Goal: Task Accomplishment & Management: Manage account settings

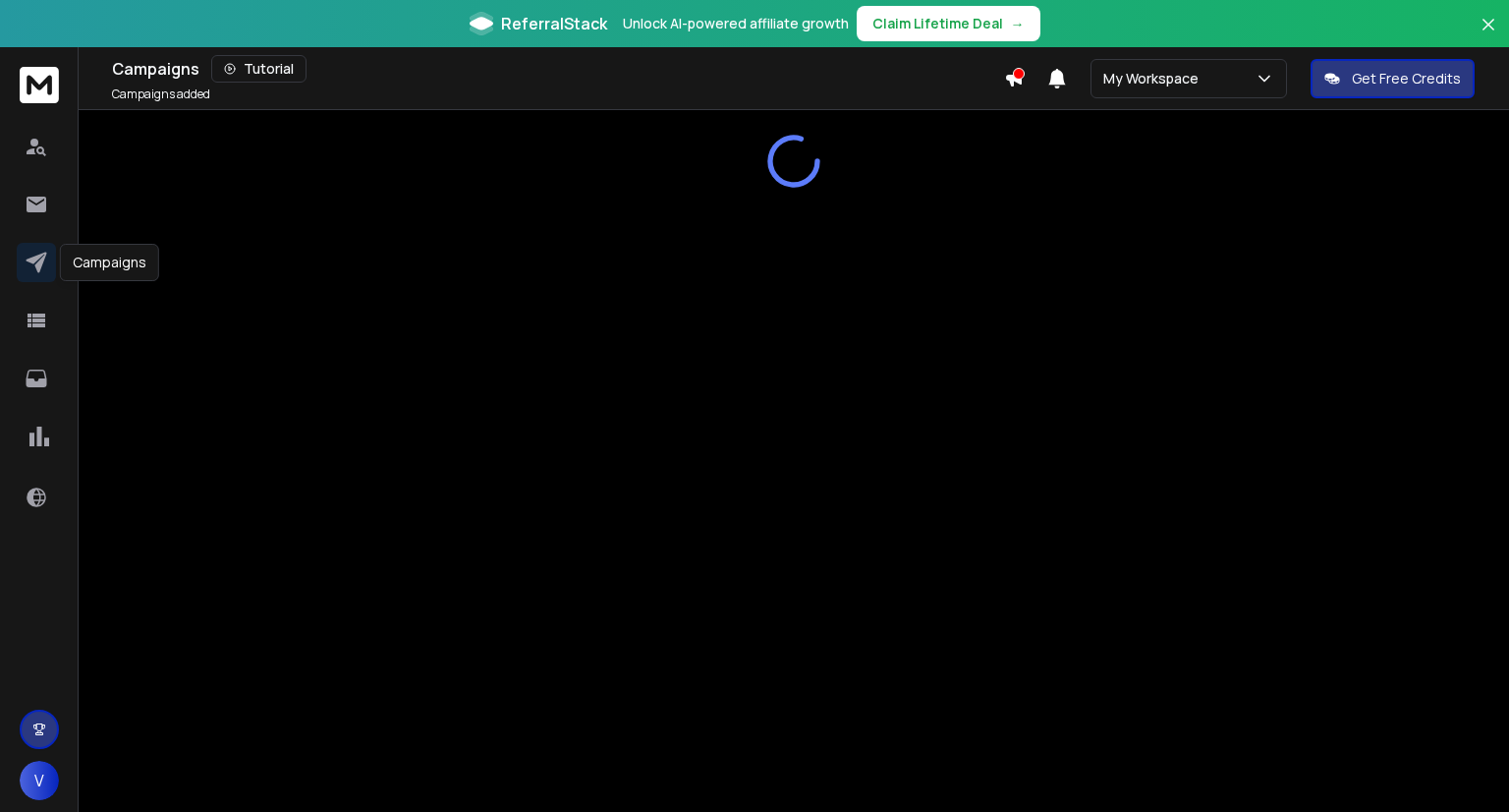
click at [27, 251] on icon at bounding box center [36, 262] width 24 height 24
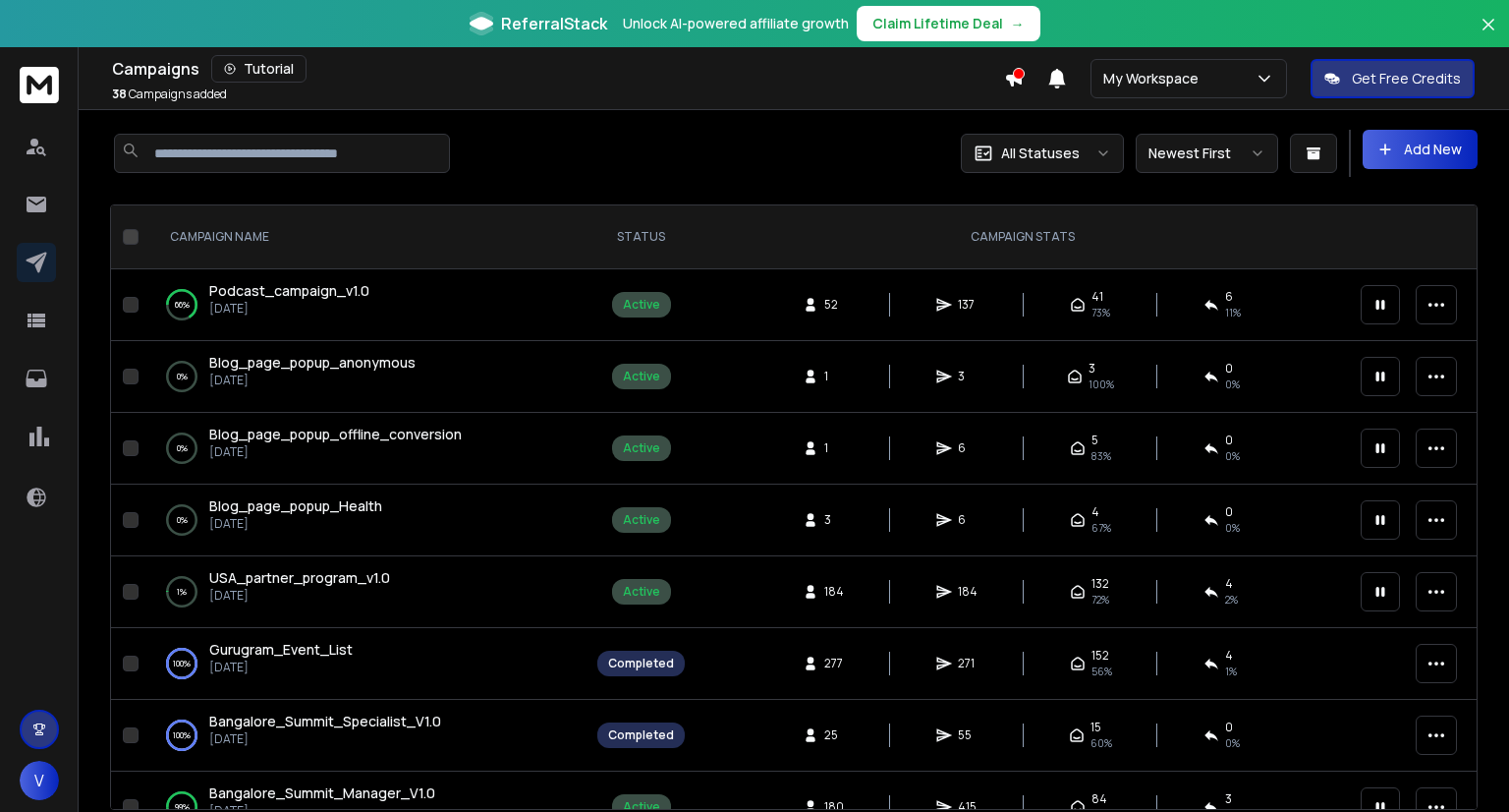
click at [262, 286] on span "Podcast_campaign_v1.0" at bounding box center [289, 290] width 160 height 19
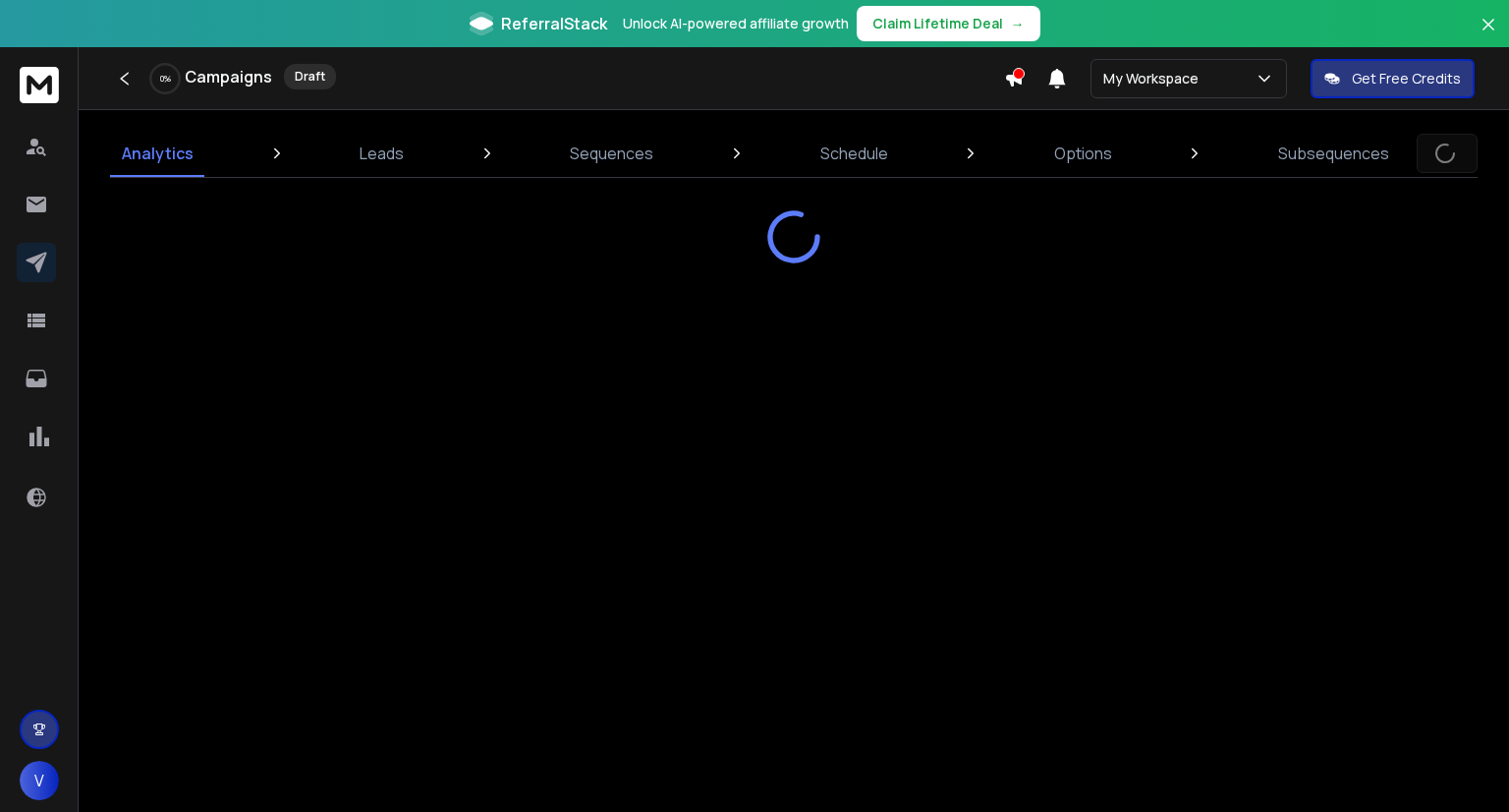
click at [1489, 17] on icon "Close banner" at bounding box center [1488, 25] width 18 height 18
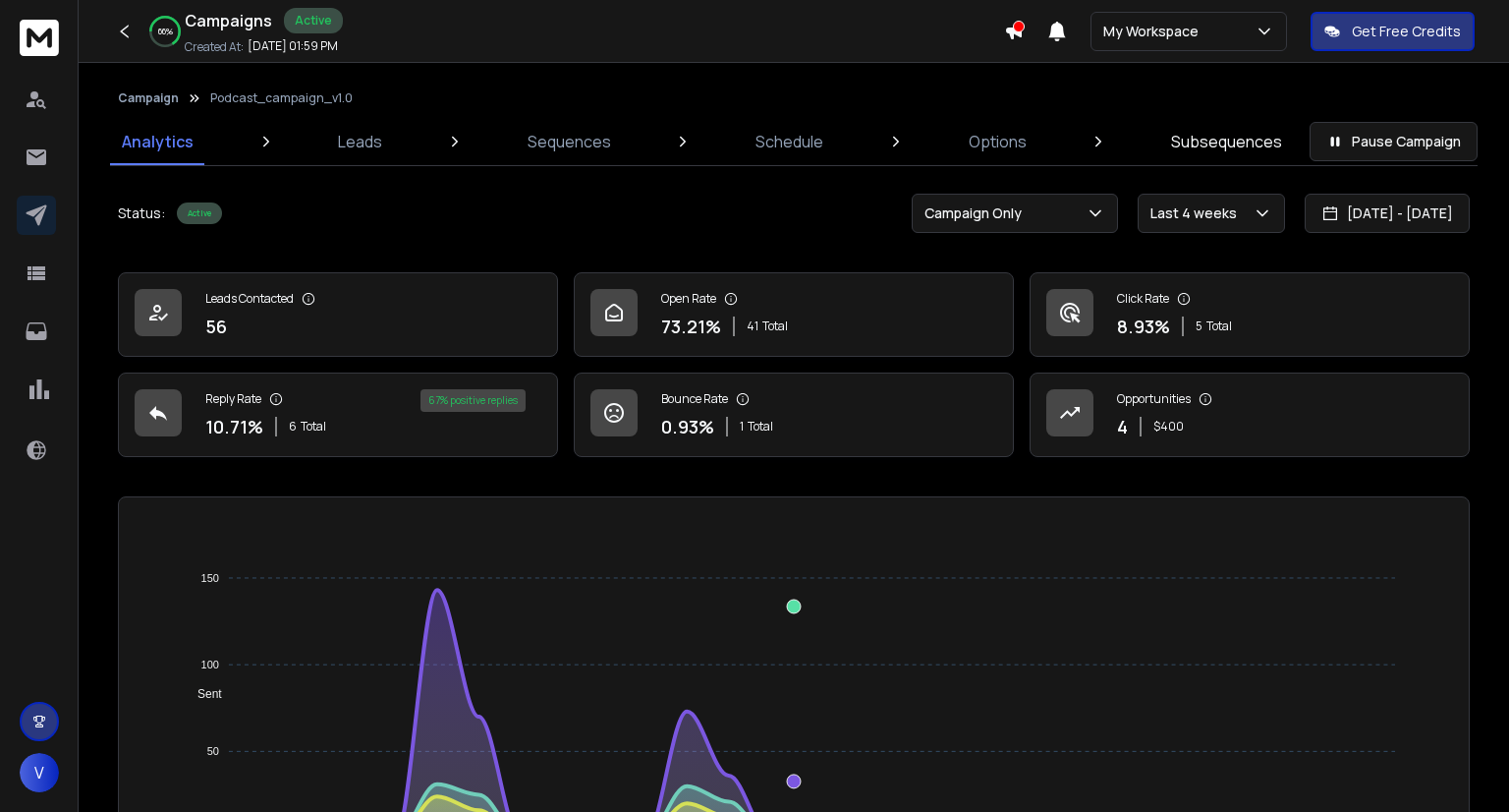
click at [1236, 136] on p "Subsequences" at bounding box center [1226, 142] width 111 height 24
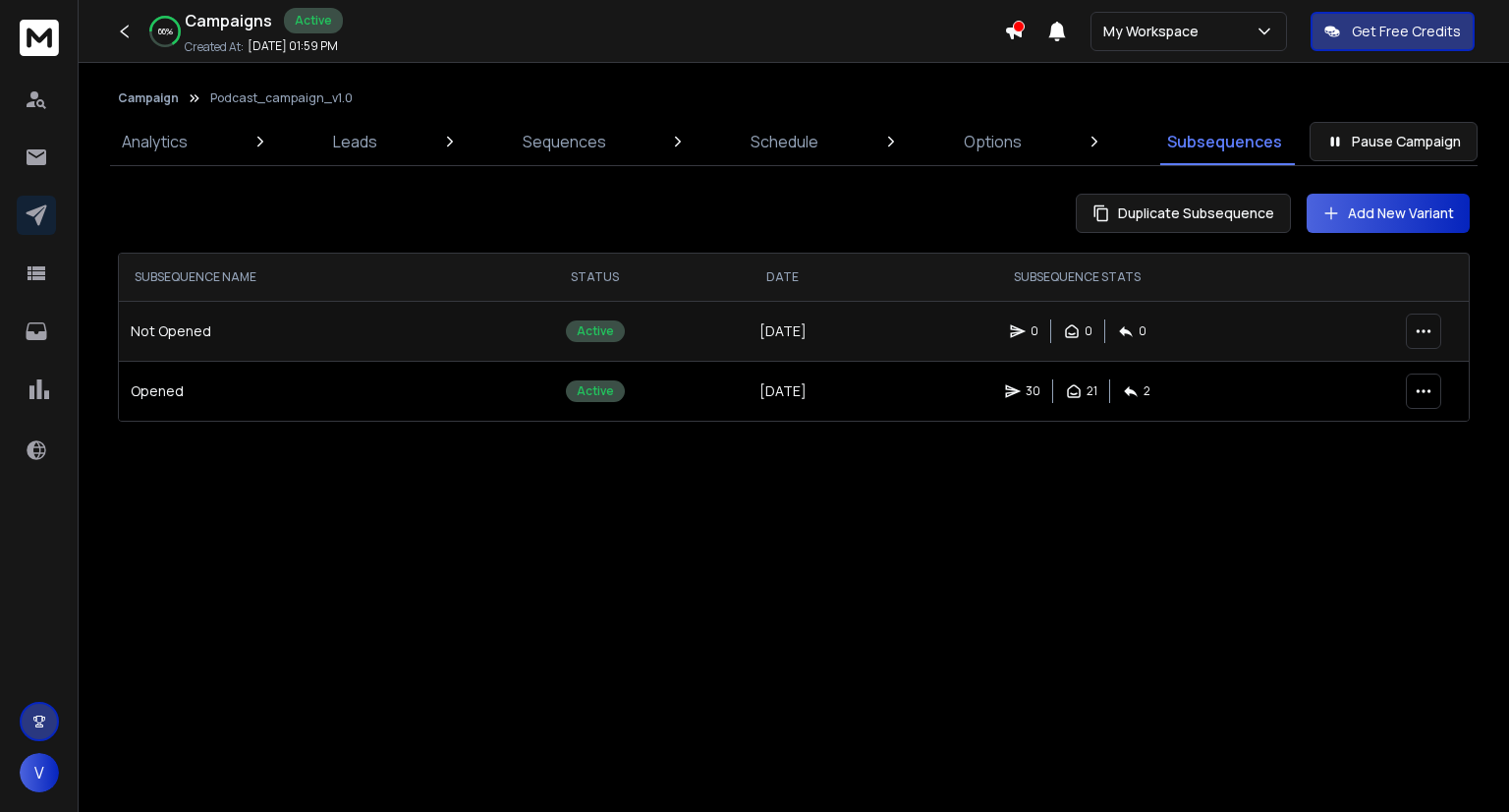
click at [214, 336] on td "Not Opened" at bounding box center [307, 330] width 376 height 60
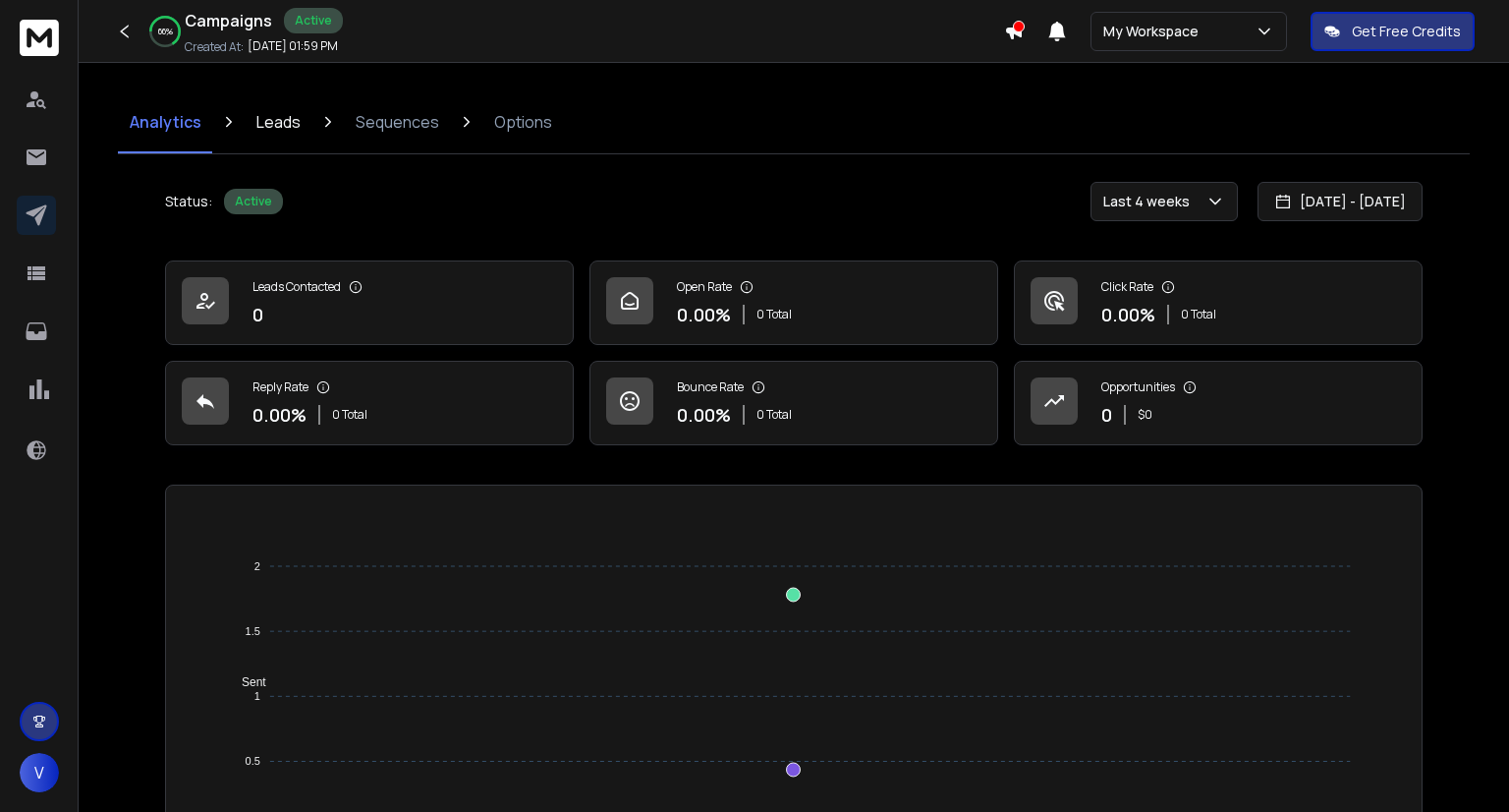
click at [274, 130] on p "Leads" at bounding box center [278, 122] width 44 height 24
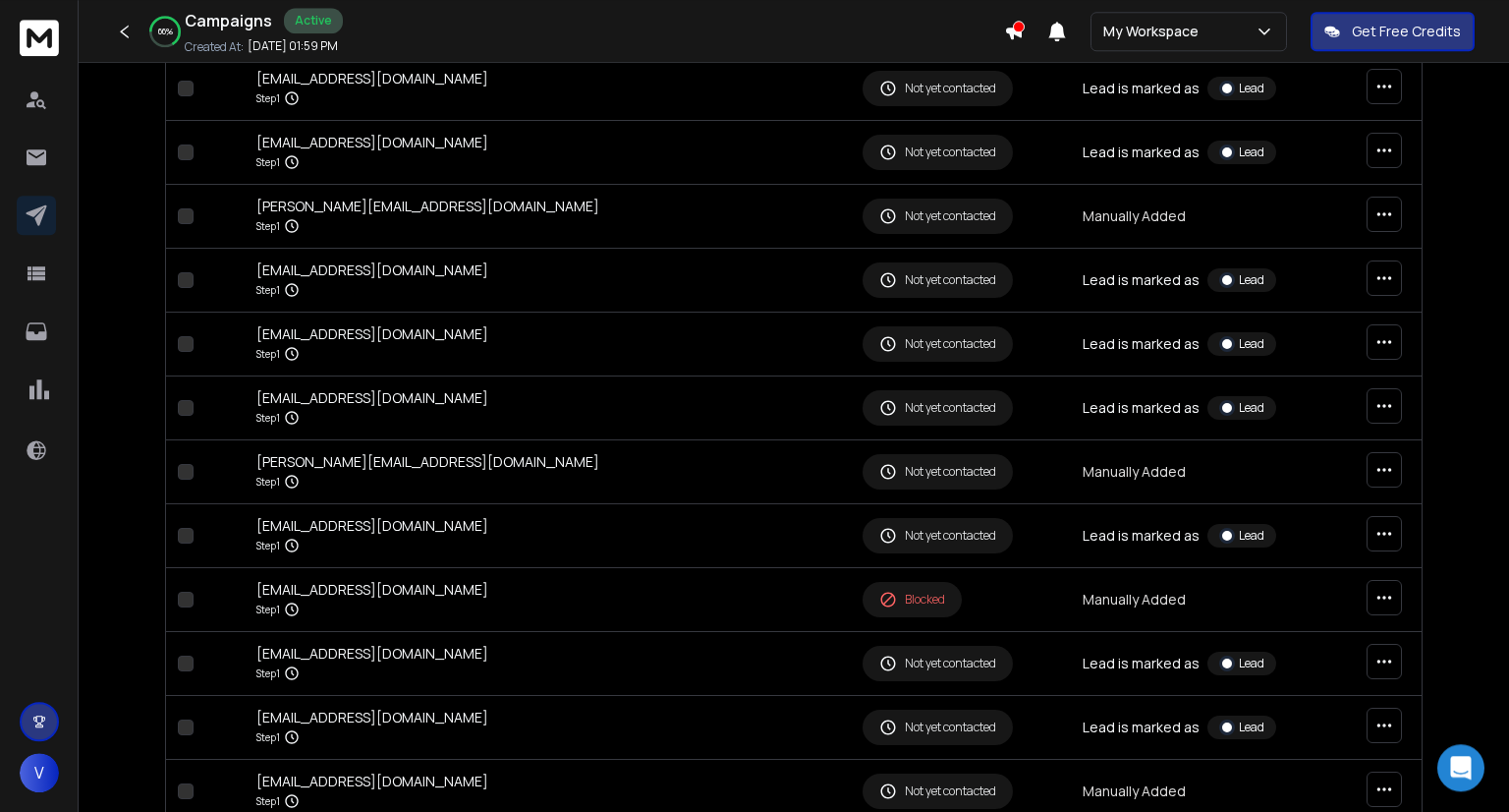
scroll to position [893, 0]
click at [1375, 592] on icon "button" at bounding box center [1384, 599] width 18 height 18
click at [1357, 641] on p "Remove Lead" at bounding box center [1338, 636] width 89 height 20
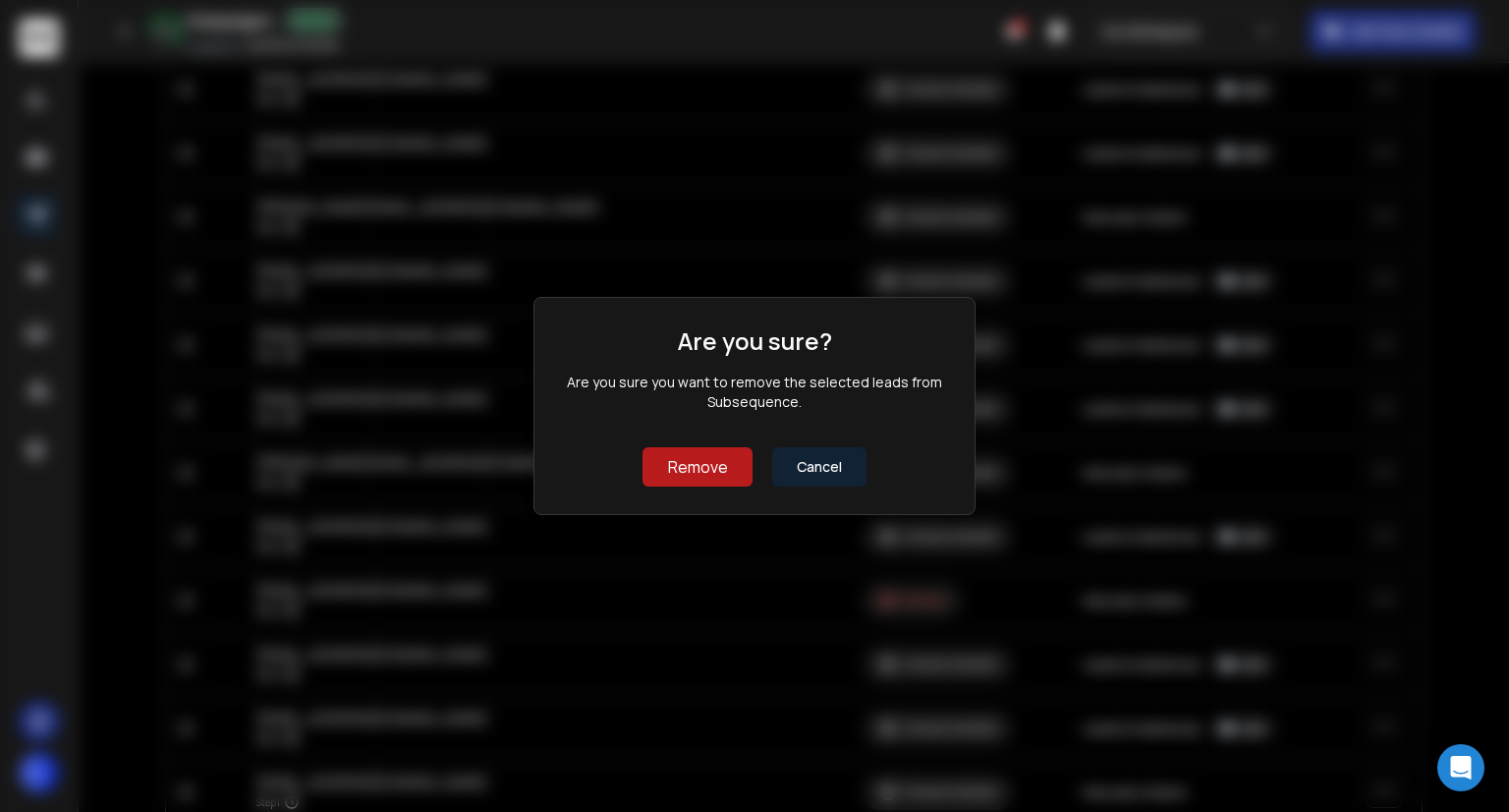
click at [695, 469] on button "Remove" at bounding box center [698, 467] width 110 height 39
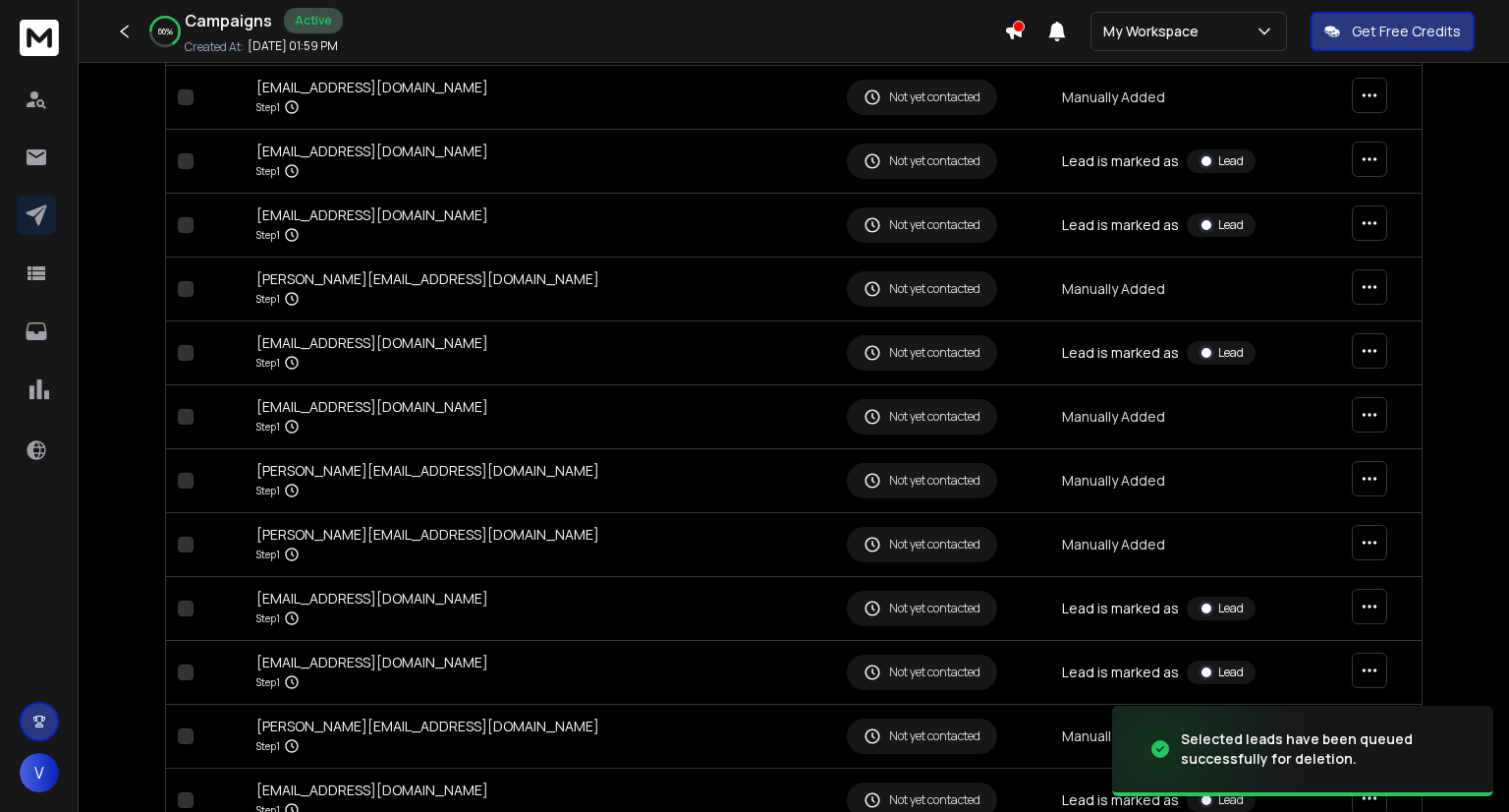
scroll to position [0, 0]
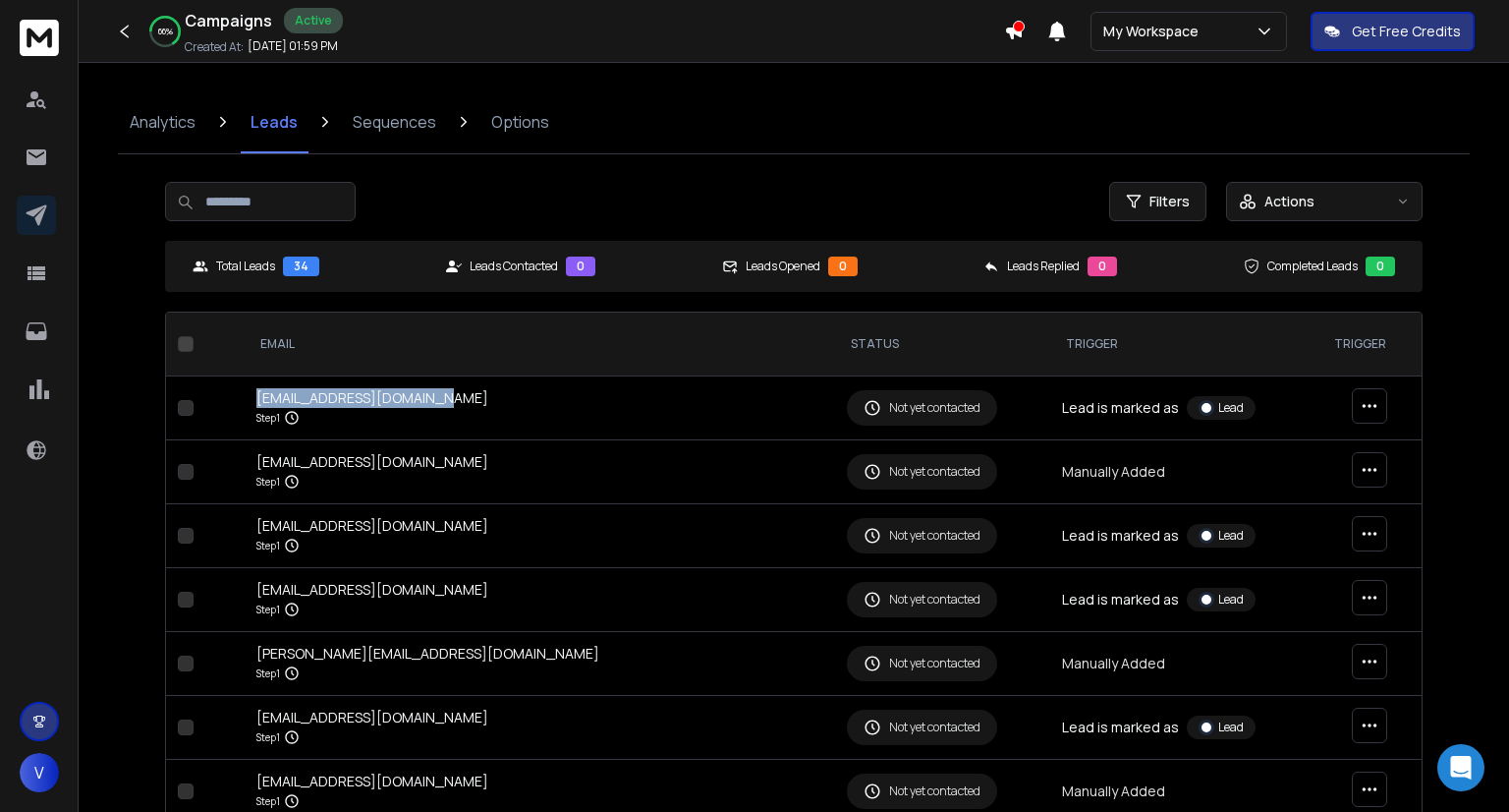
copy tr "[EMAIL_ADDRESS][DOMAIN_NAME]"
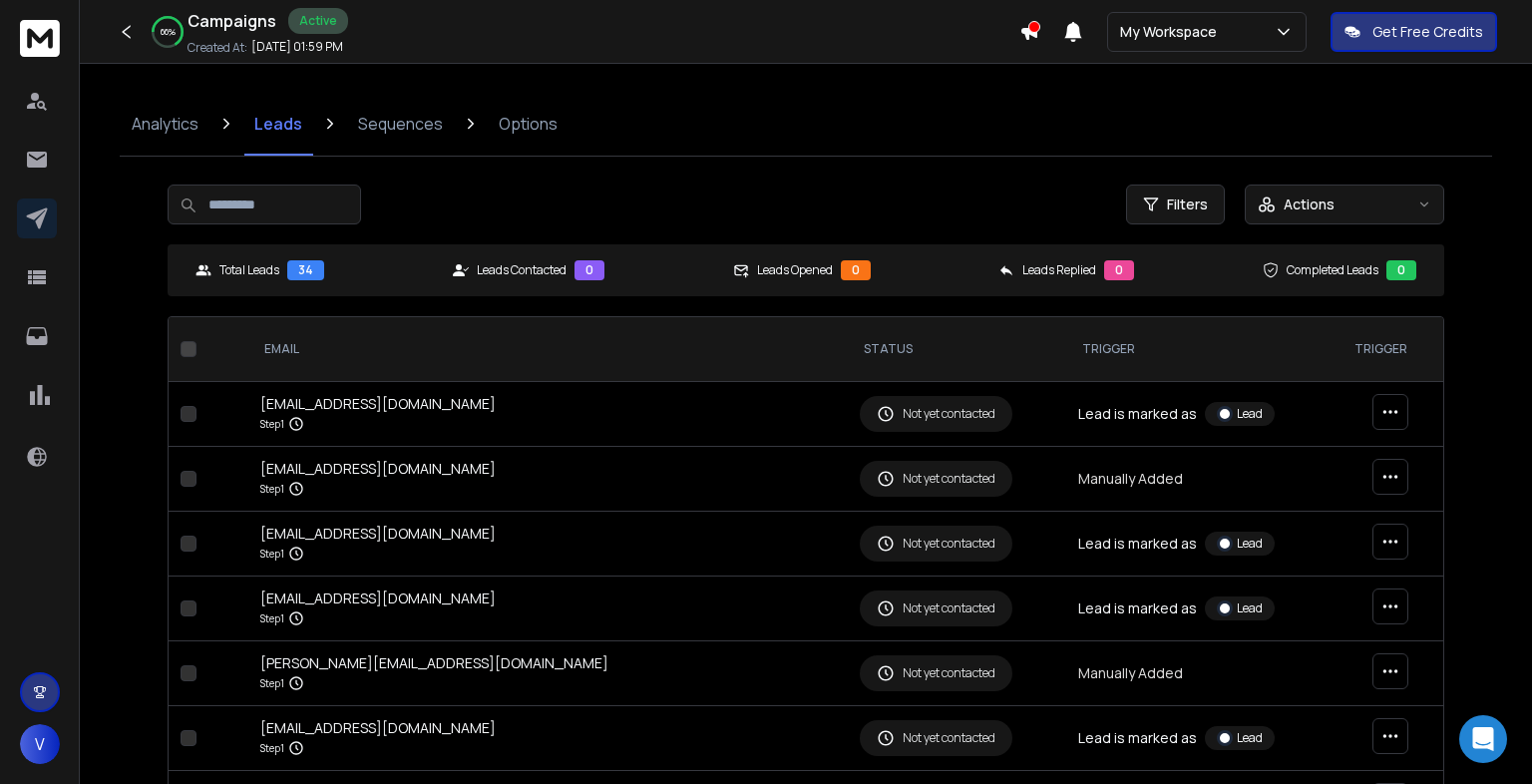
drag, startPoint x: 378, startPoint y: 403, endPoint x: 242, endPoint y: 405, distance: 136.0
click at [242, 405] on tr "[EMAIL_ADDRESS][DOMAIN_NAME] Step 1 Not yet contacted Lead is marked as Lead" at bounding box center [805, 414] width 1275 height 65
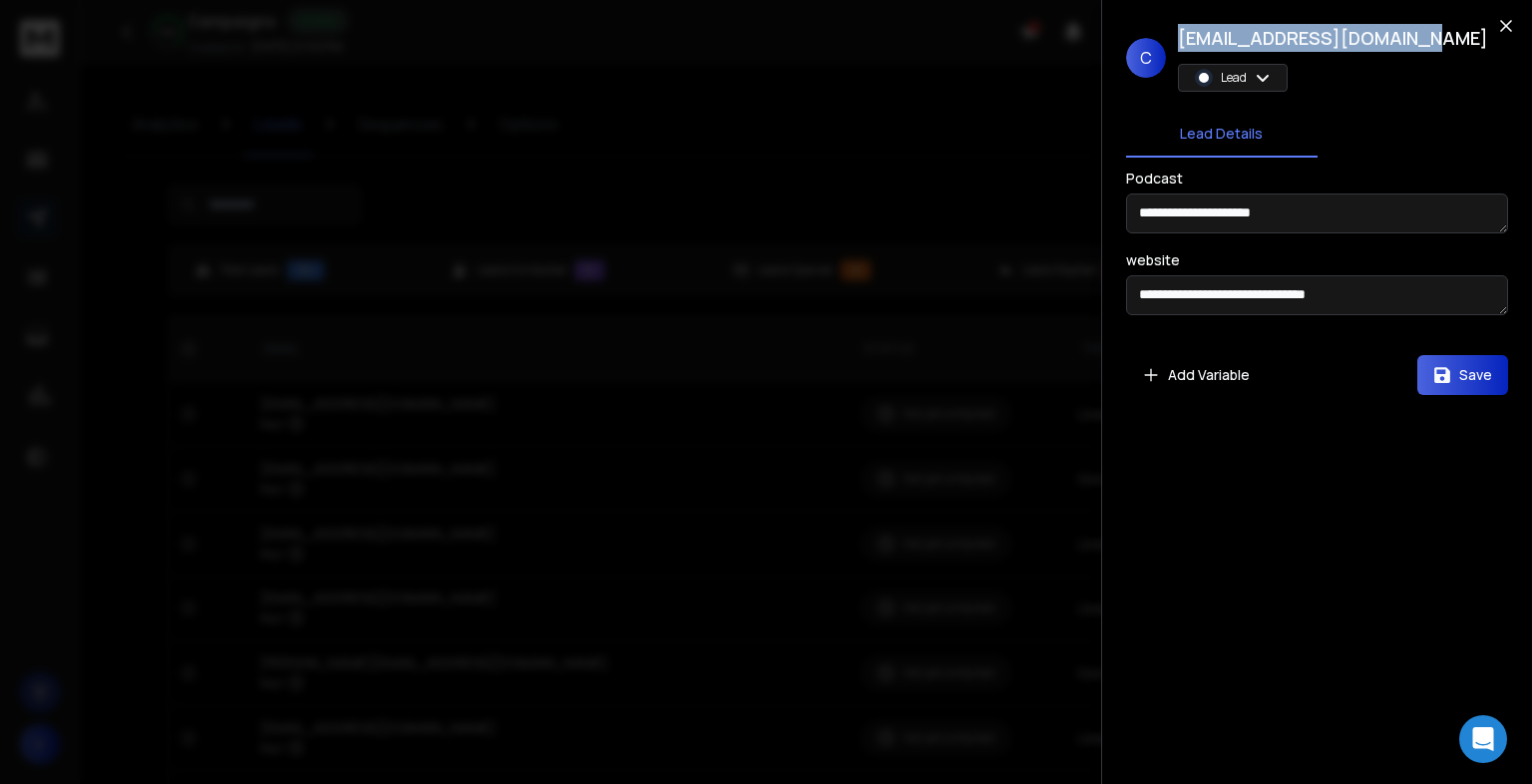
click at [1502, 21] on icon "button" at bounding box center [1506, 26] width 10 height 10
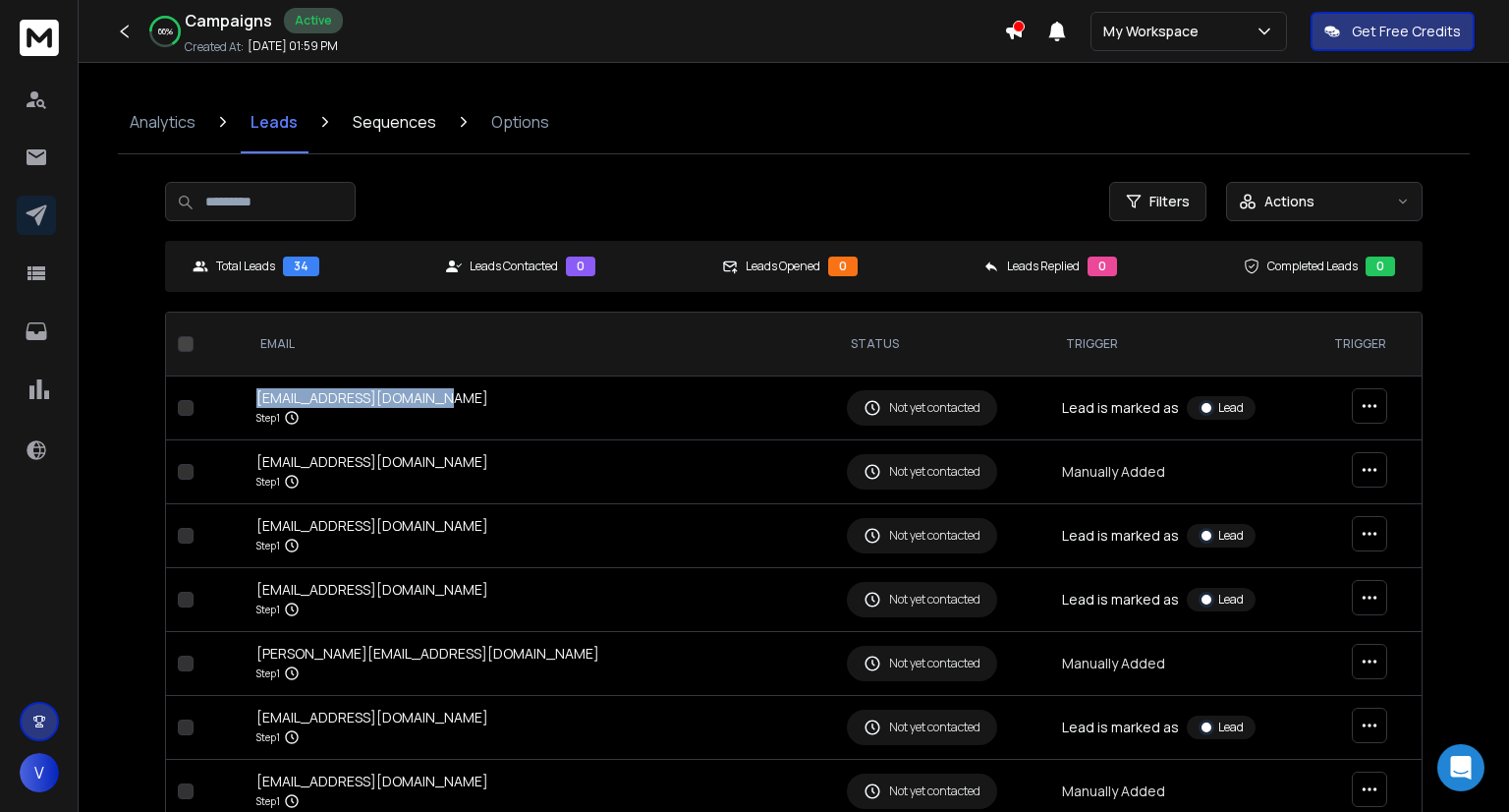
click at [391, 122] on p "Sequences" at bounding box center [394, 122] width 84 height 24
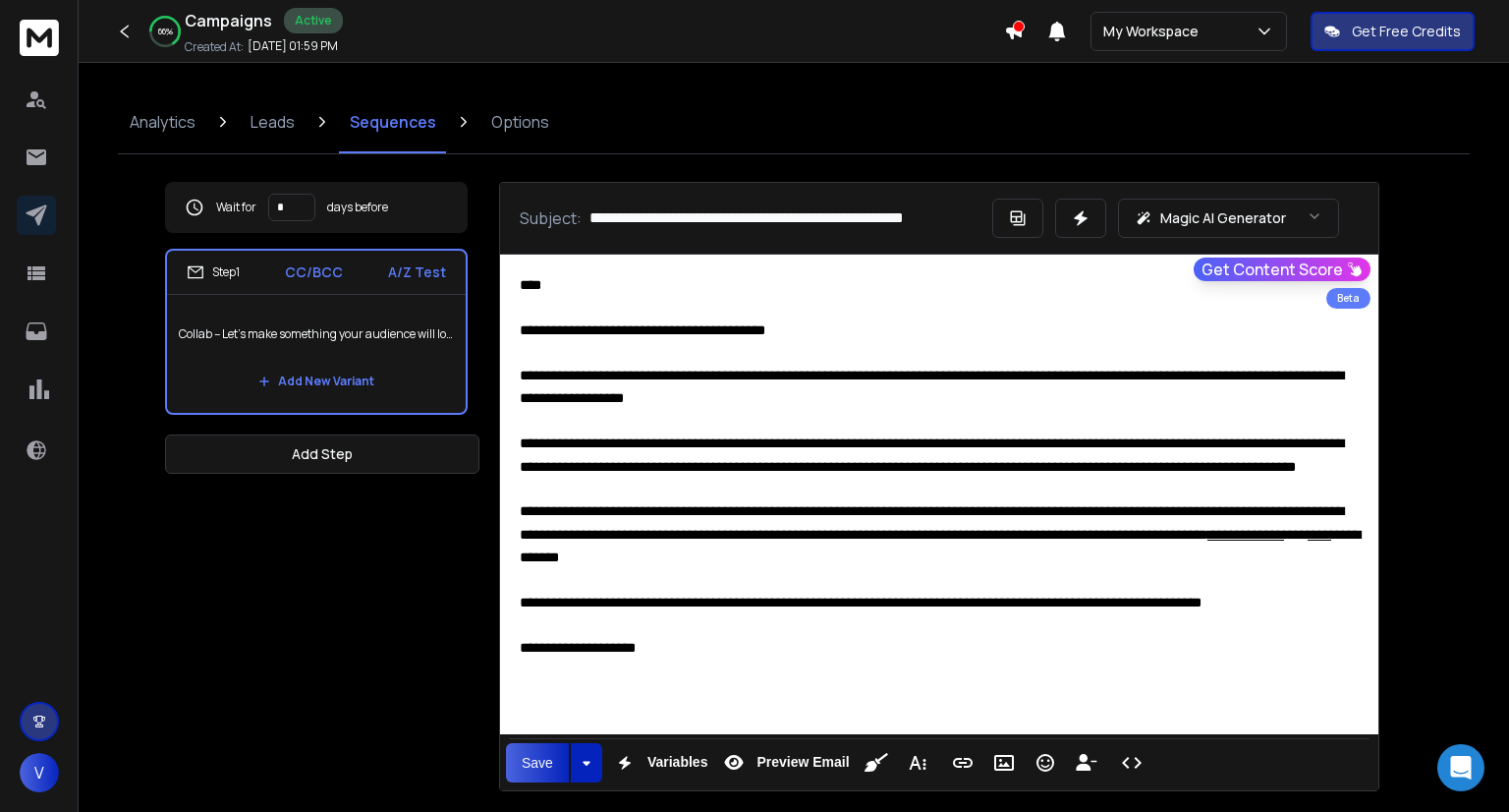
scroll to position [14, 0]
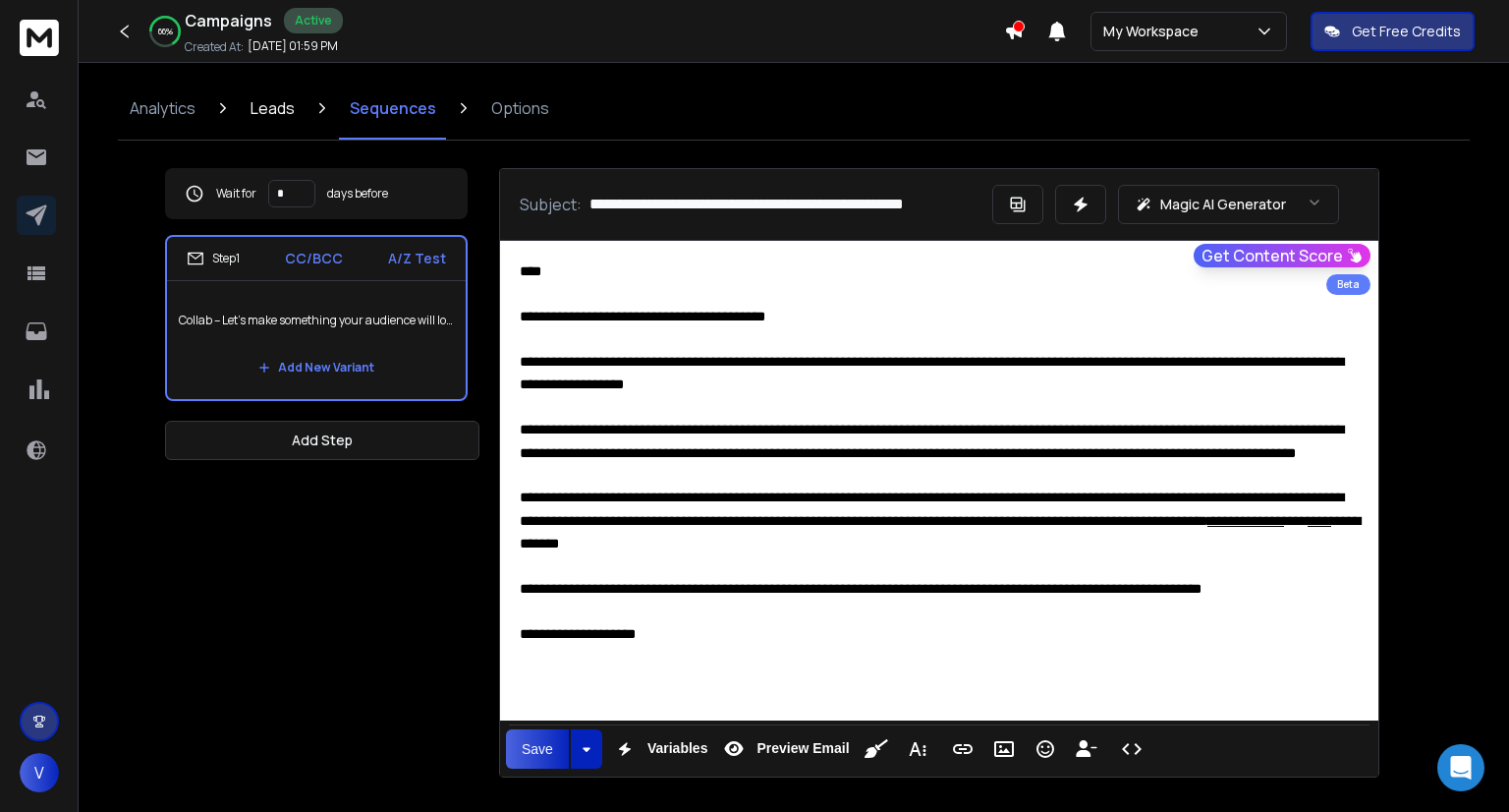
click at [265, 102] on p "Leads" at bounding box center [272, 108] width 44 height 24
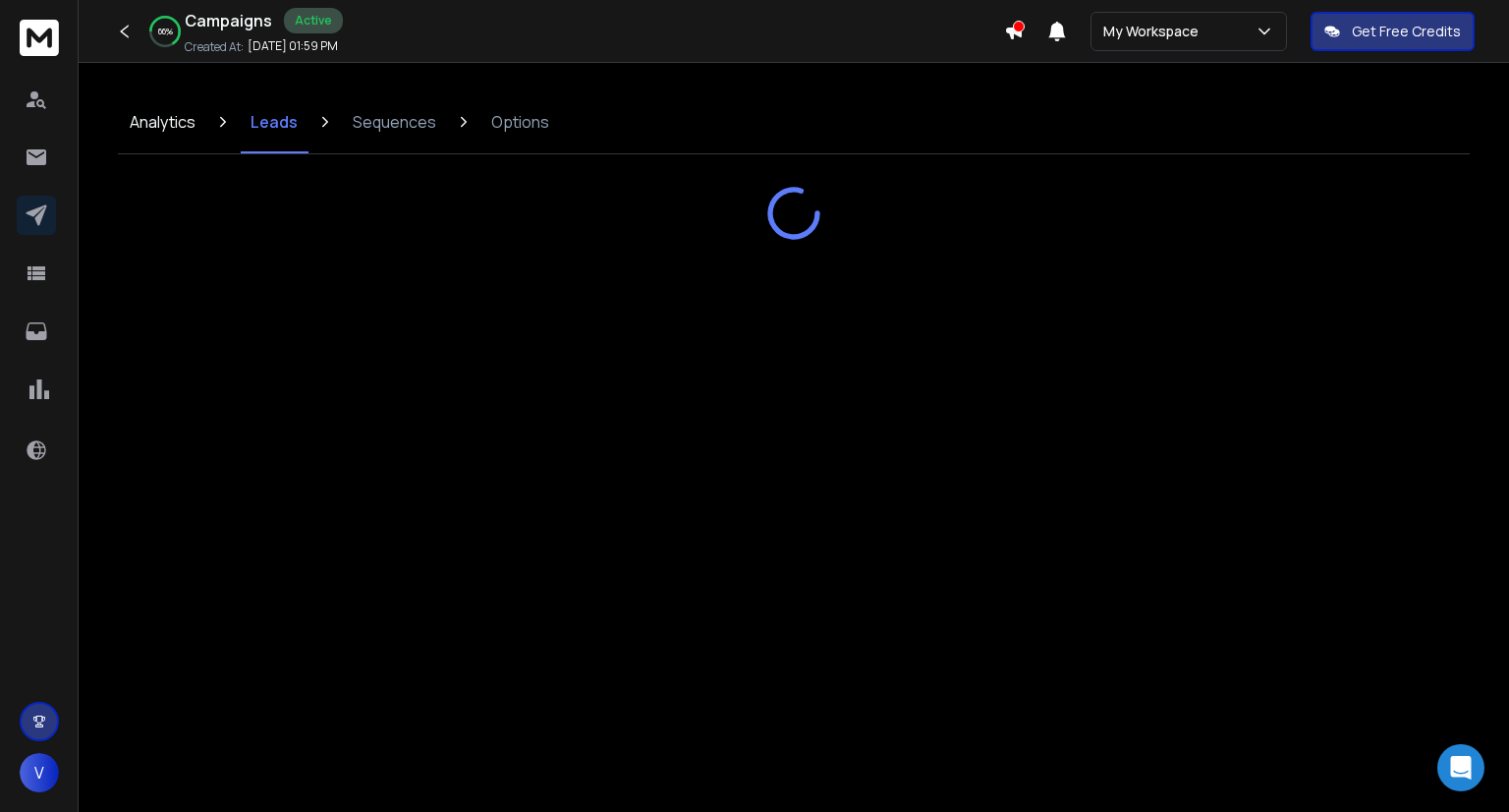
click at [175, 124] on p "Analytics" at bounding box center [162, 122] width 66 height 24
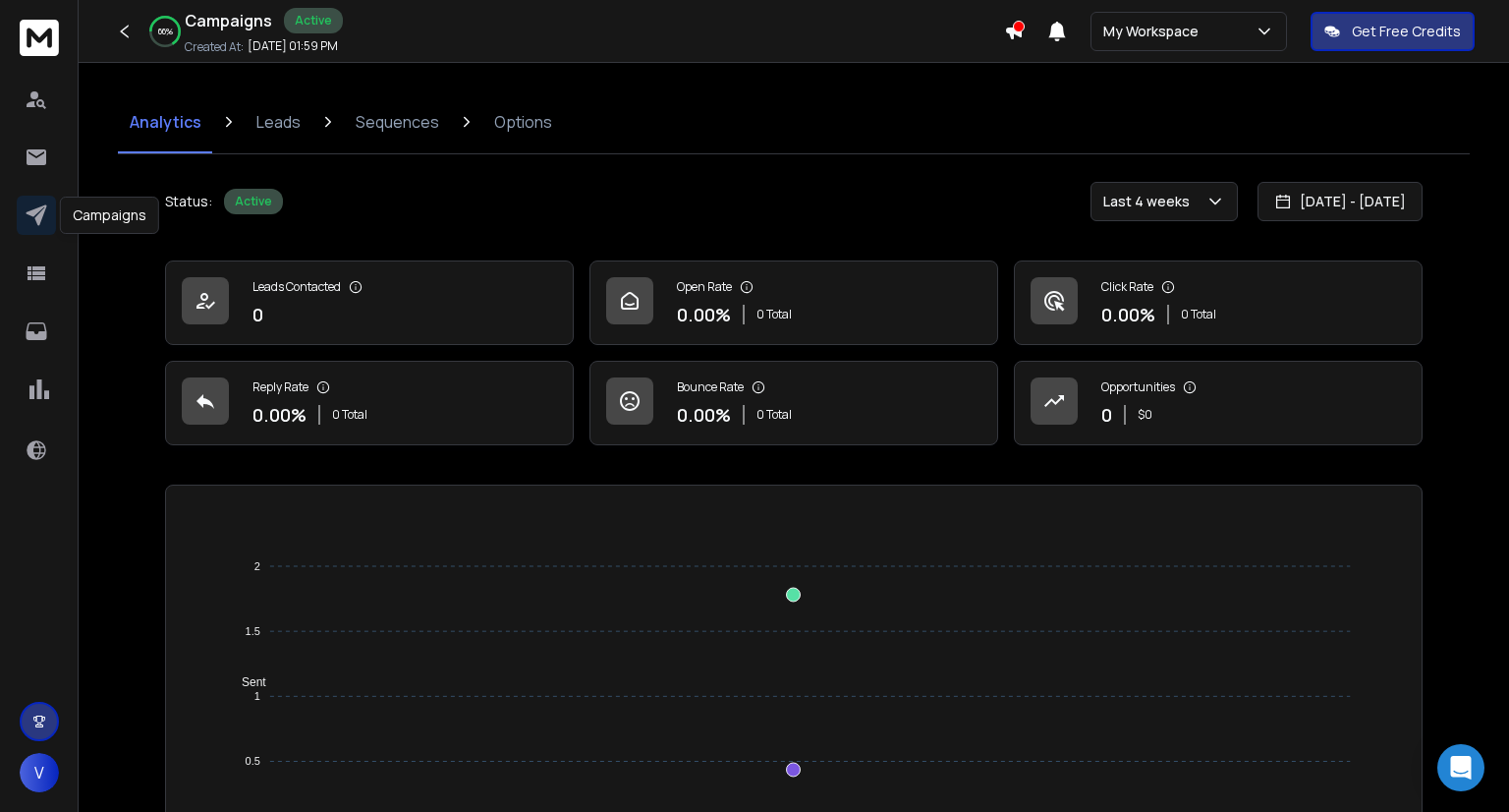
click at [39, 206] on icon at bounding box center [35, 215] width 21 height 21
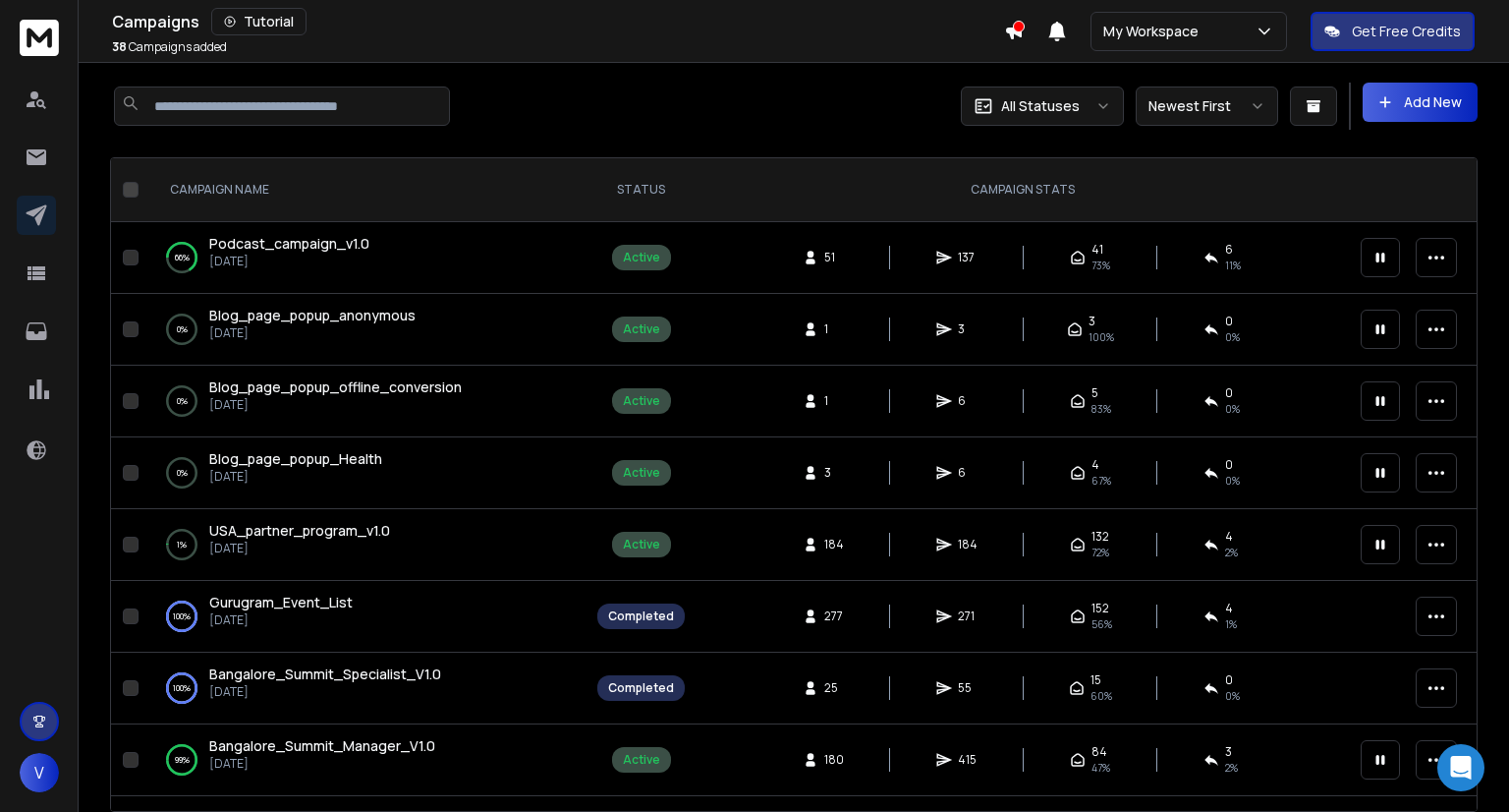
click at [327, 236] on span "Podcast_campaign_v1.0" at bounding box center [289, 243] width 160 height 19
